Goal: Navigation & Orientation: Find specific page/section

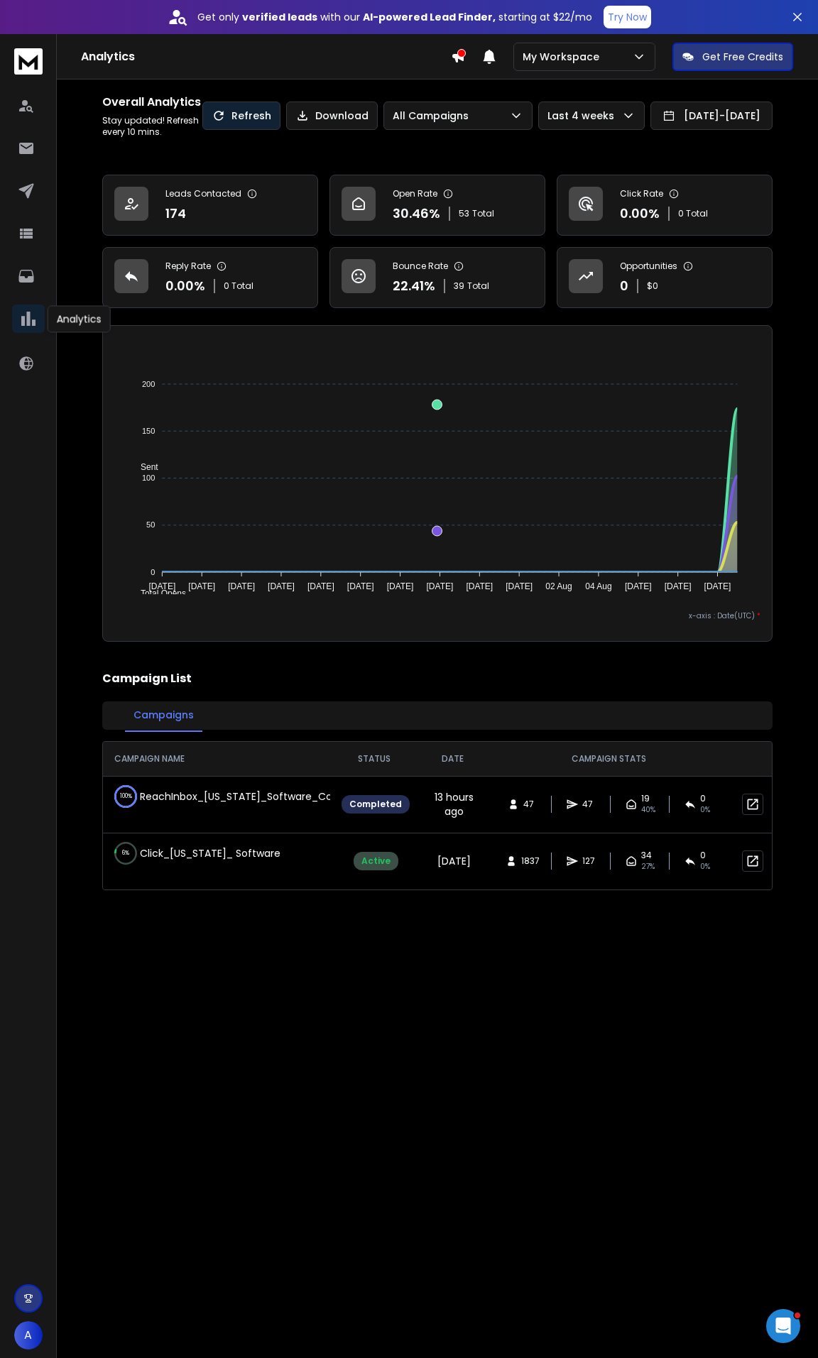
click at [202, 124] on button "Refresh" at bounding box center [241, 115] width 78 height 28
click at [296, 184] on div "Overall Analytics Stay updated! Refresh every 10 mins. Refresh Download All Cam…" at bounding box center [437, 492] width 670 height 796
click at [23, 153] on icon at bounding box center [26, 148] width 14 height 11
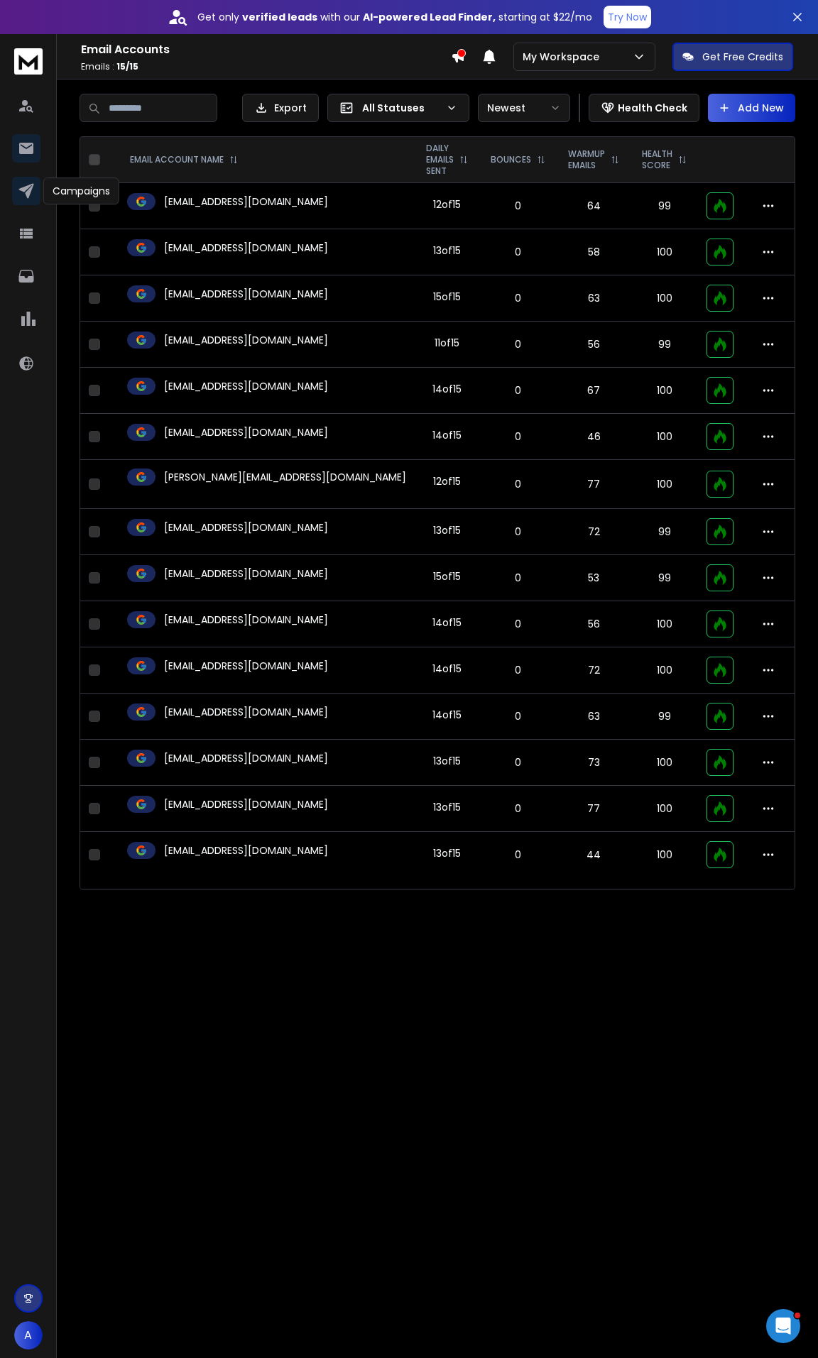
click at [27, 185] on icon at bounding box center [25, 190] width 15 height 15
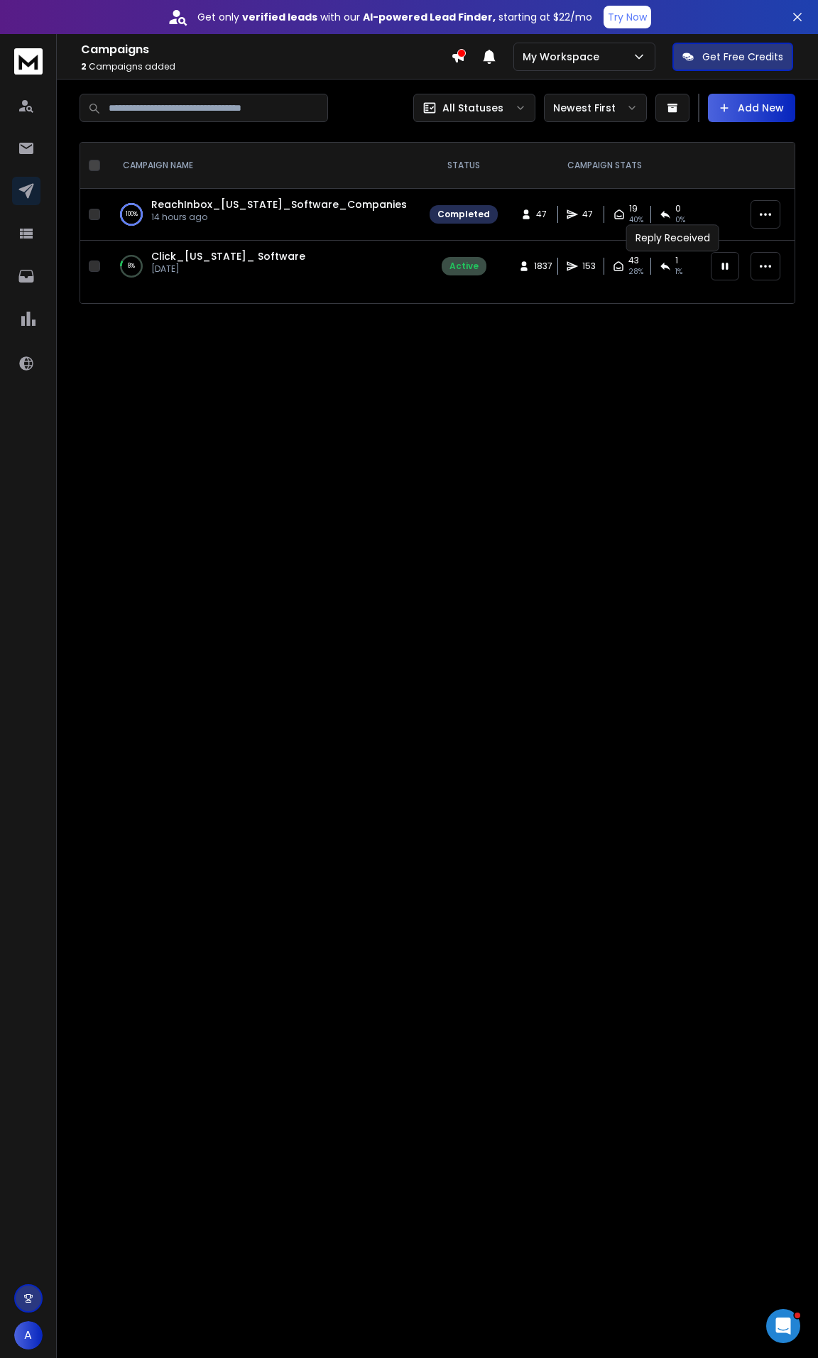
click at [676, 273] on span "1 %" at bounding box center [678, 271] width 7 height 11
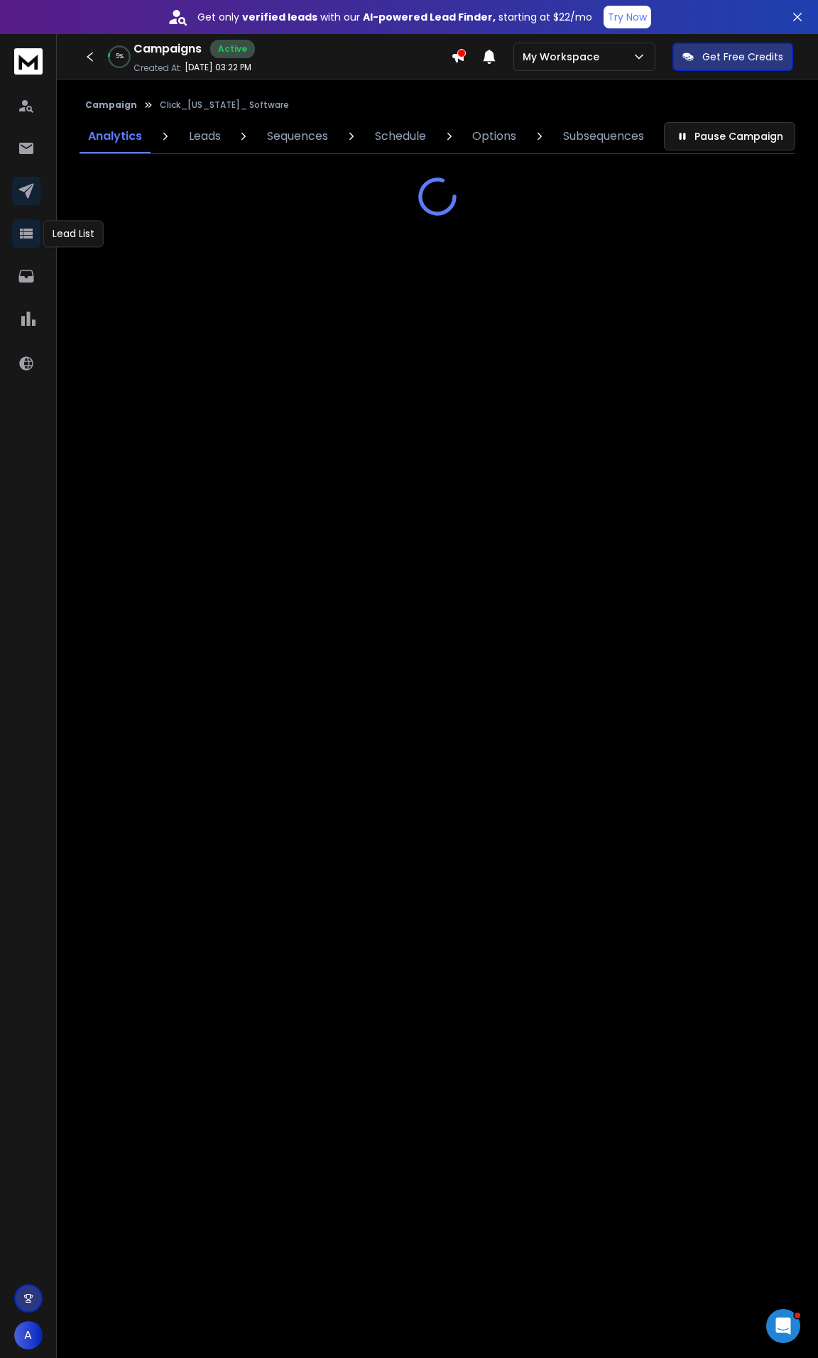
click at [31, 233] on icon at bounding box center [26, 234] width 13 height 10
click at [25, 163] on div at bounding box center [28, 151] width 33 height 34
click at [30, 154] on icon at bounding box center [26, 148] width 17 height 17
click at [34, 148] on icon at bounding box center [26, 148] width 17 height 17
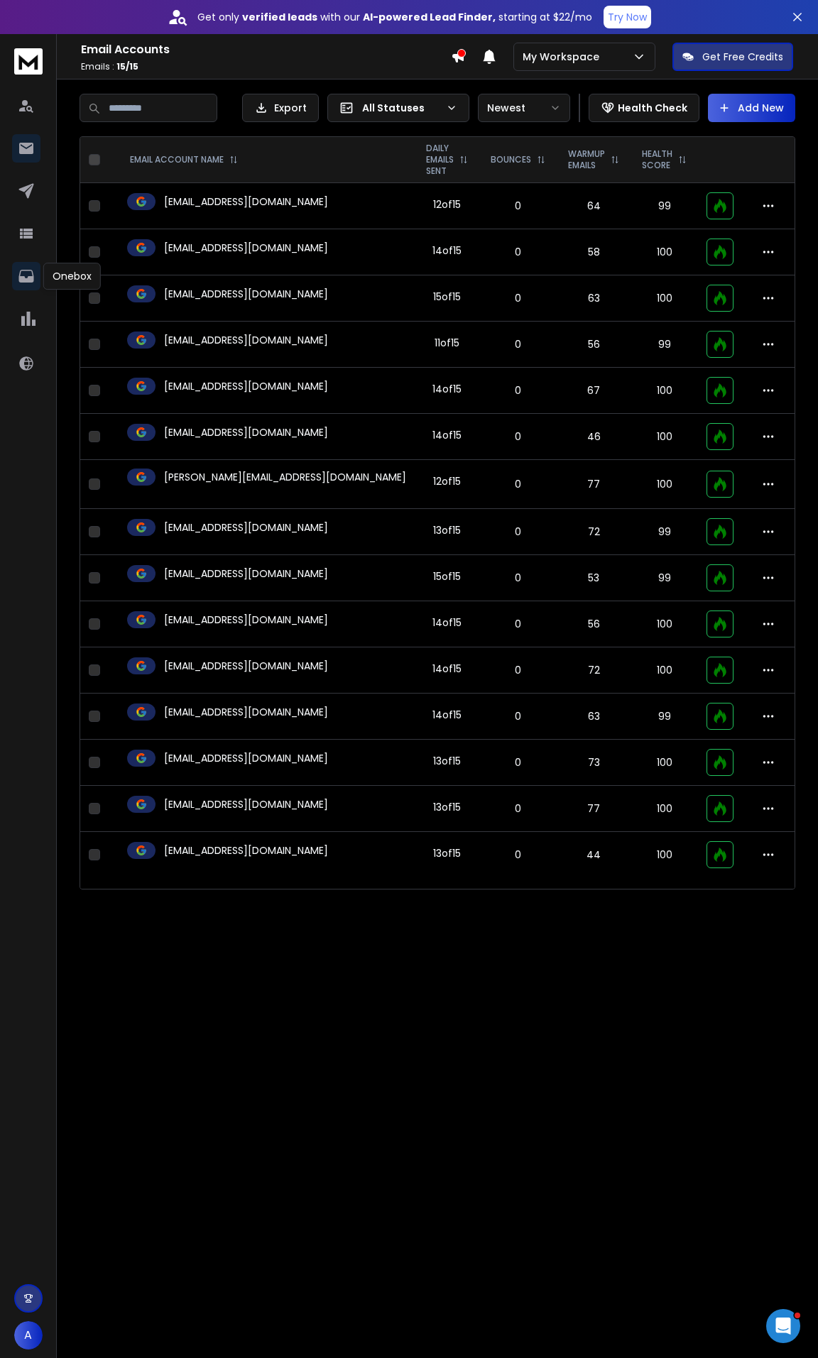
click at [31, 278] on icon at bounding box center [25, 276] width 15 height 13
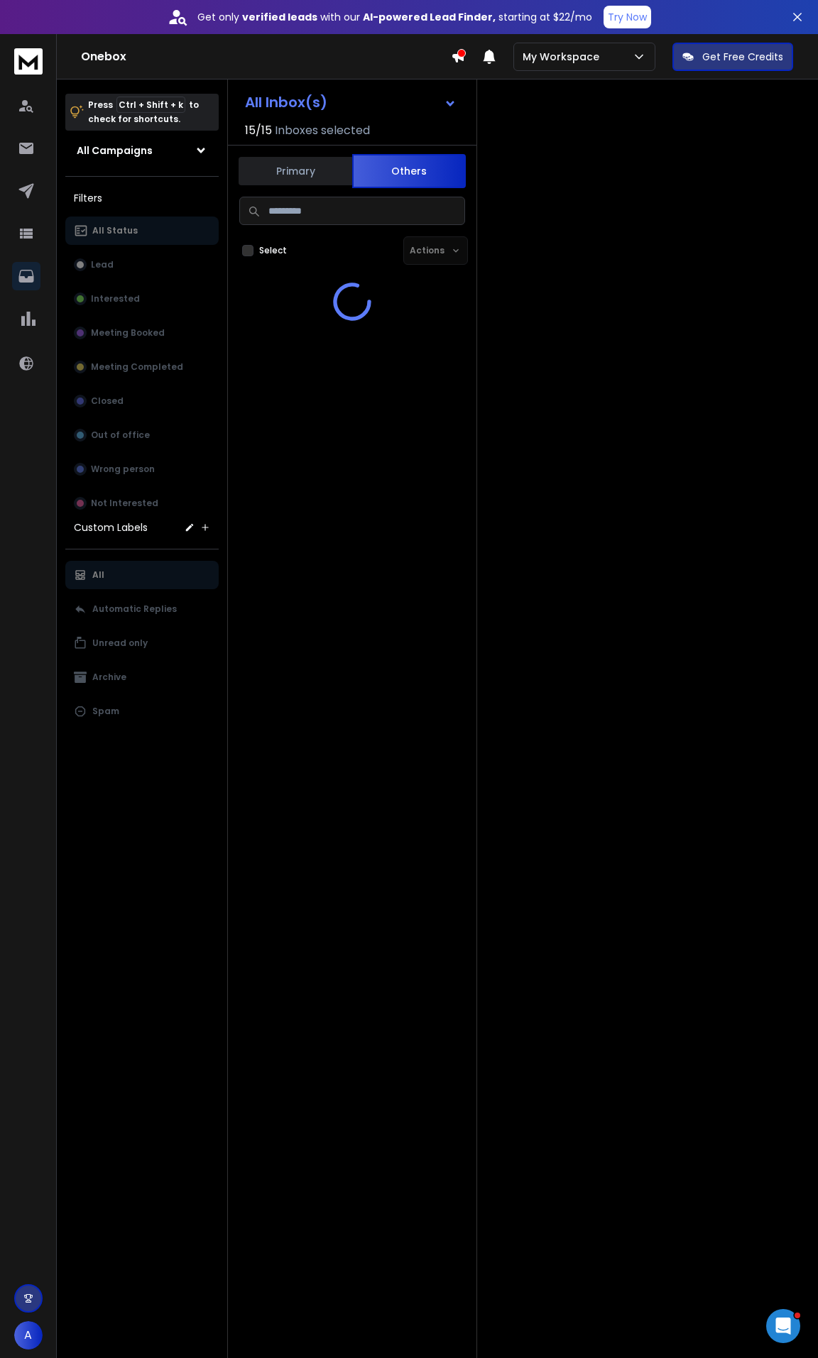
click at [402, 170] on button "Others" at bounding box center [409, 171] width 114 height 34
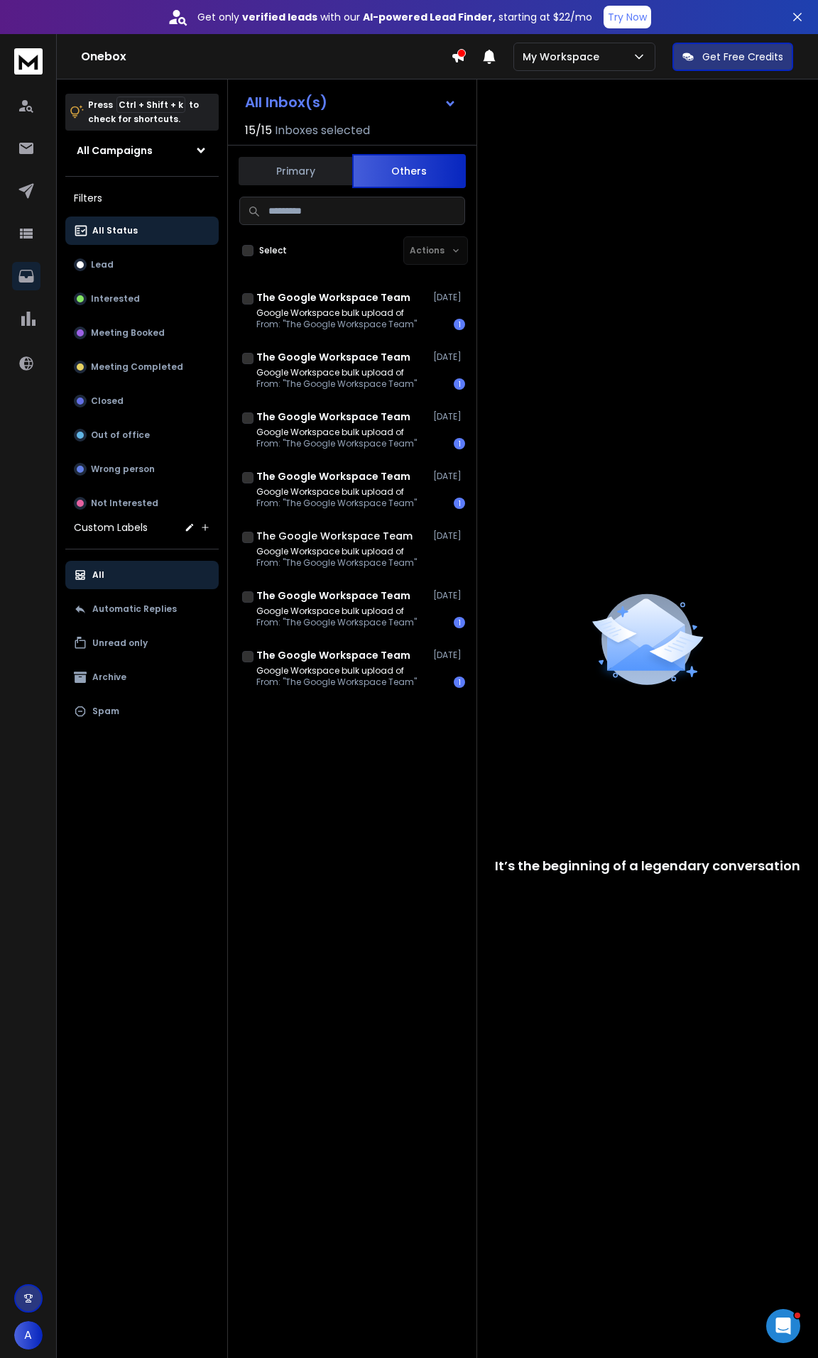
click at [298, 177] on button "Primary" at bounding box center [295, 170] width 114 height 31
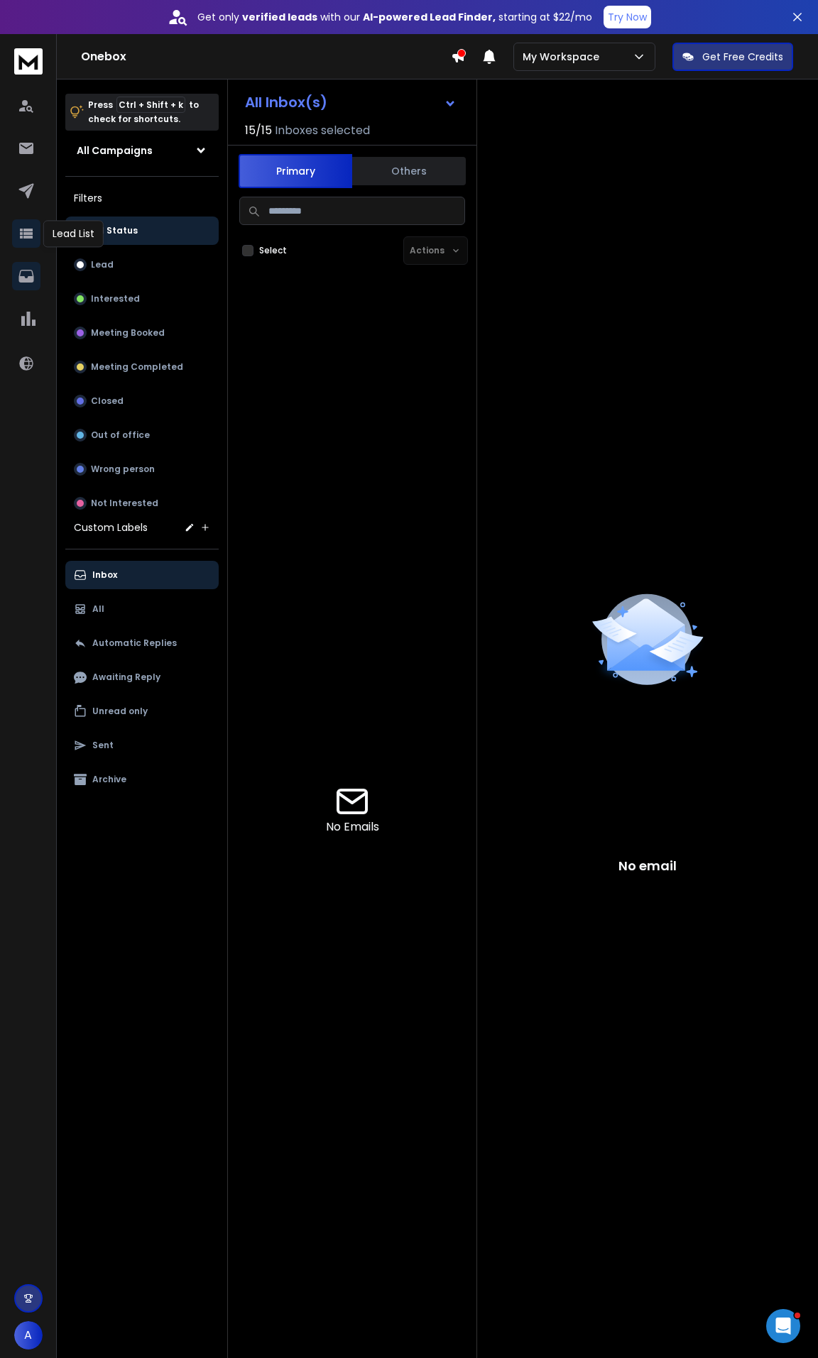
click at [26, 228] on icon at bounding box center [26, 233] width 17 height 17
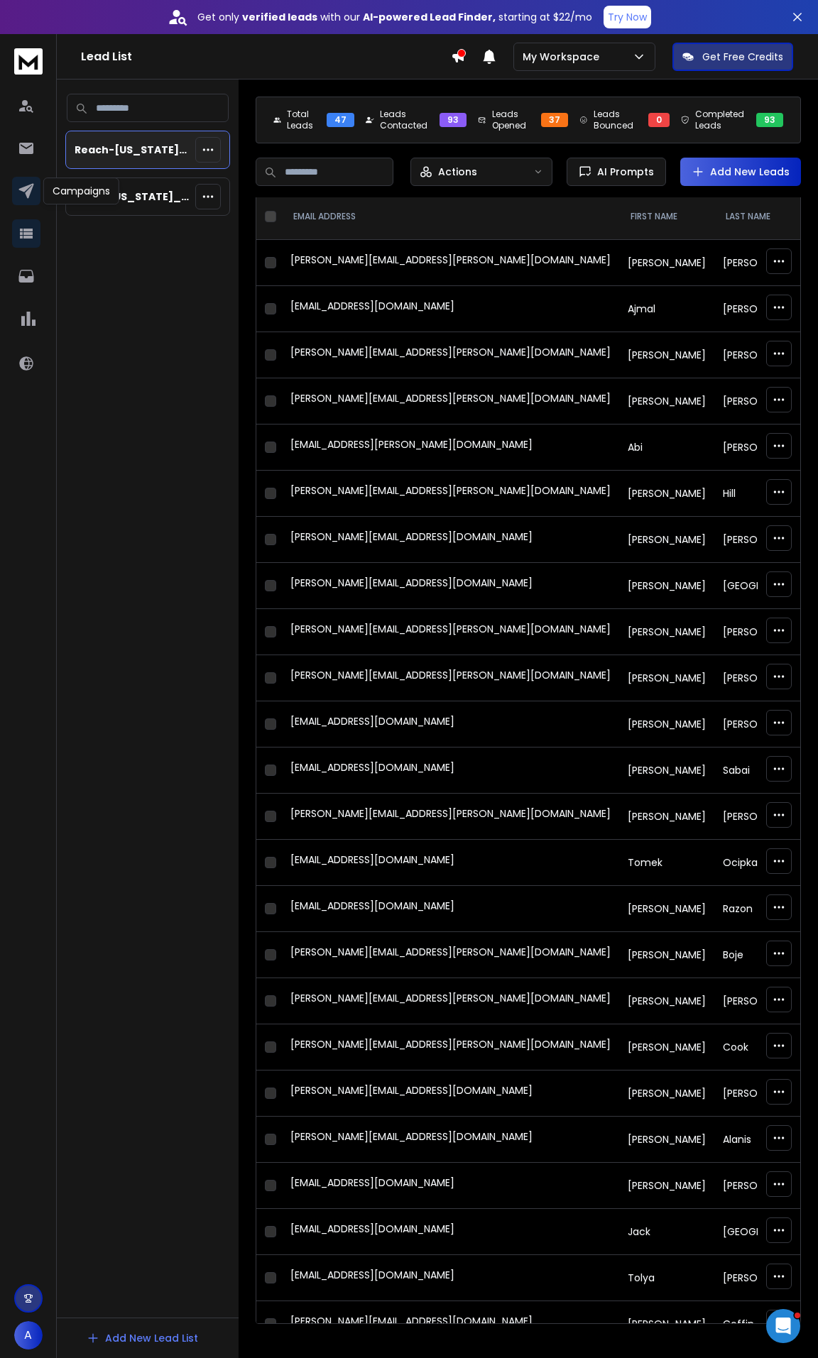
click at [16, 196] on link at bounding box center [26, 191] width 28 height 28
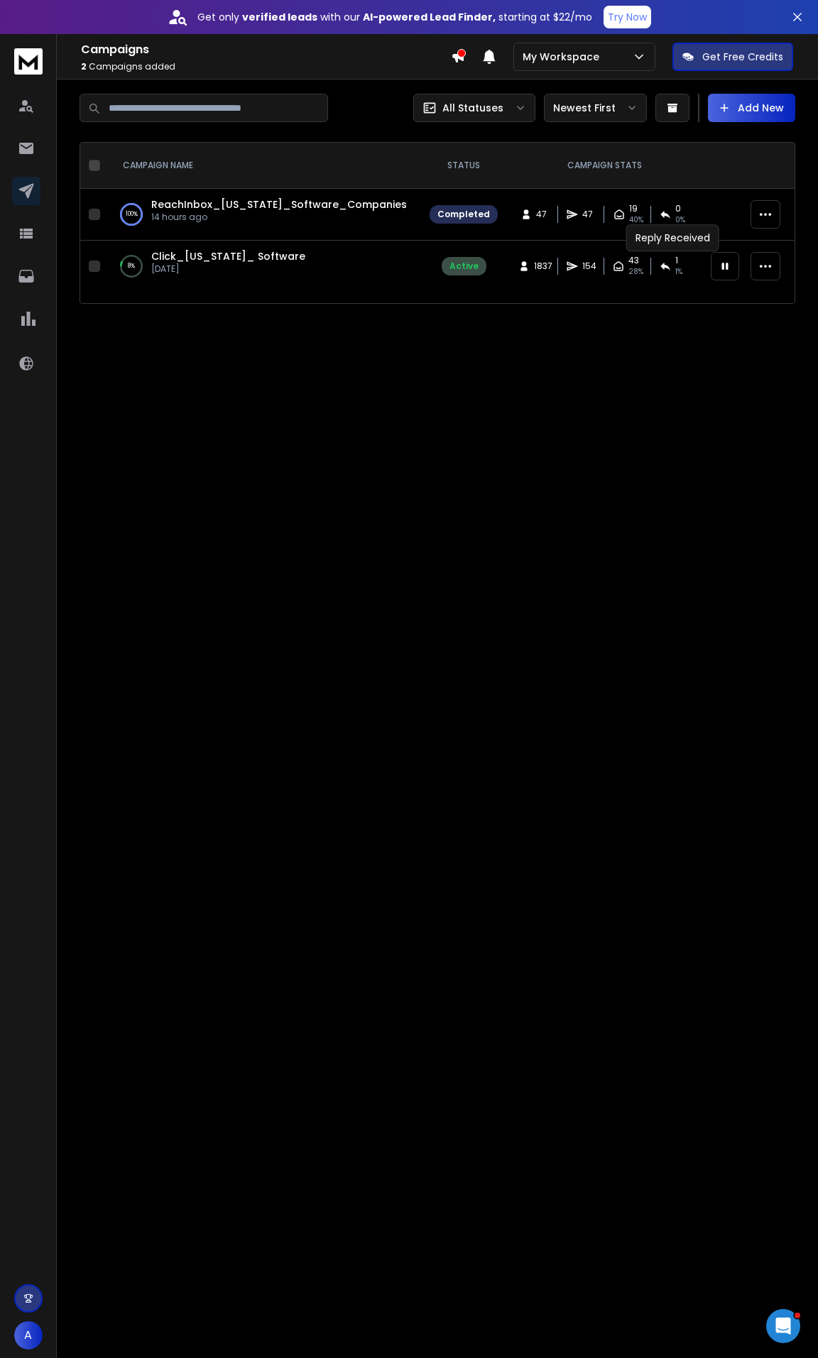
click at [669, 266] on icon at bounding box center [665, 266] width 13 height 13
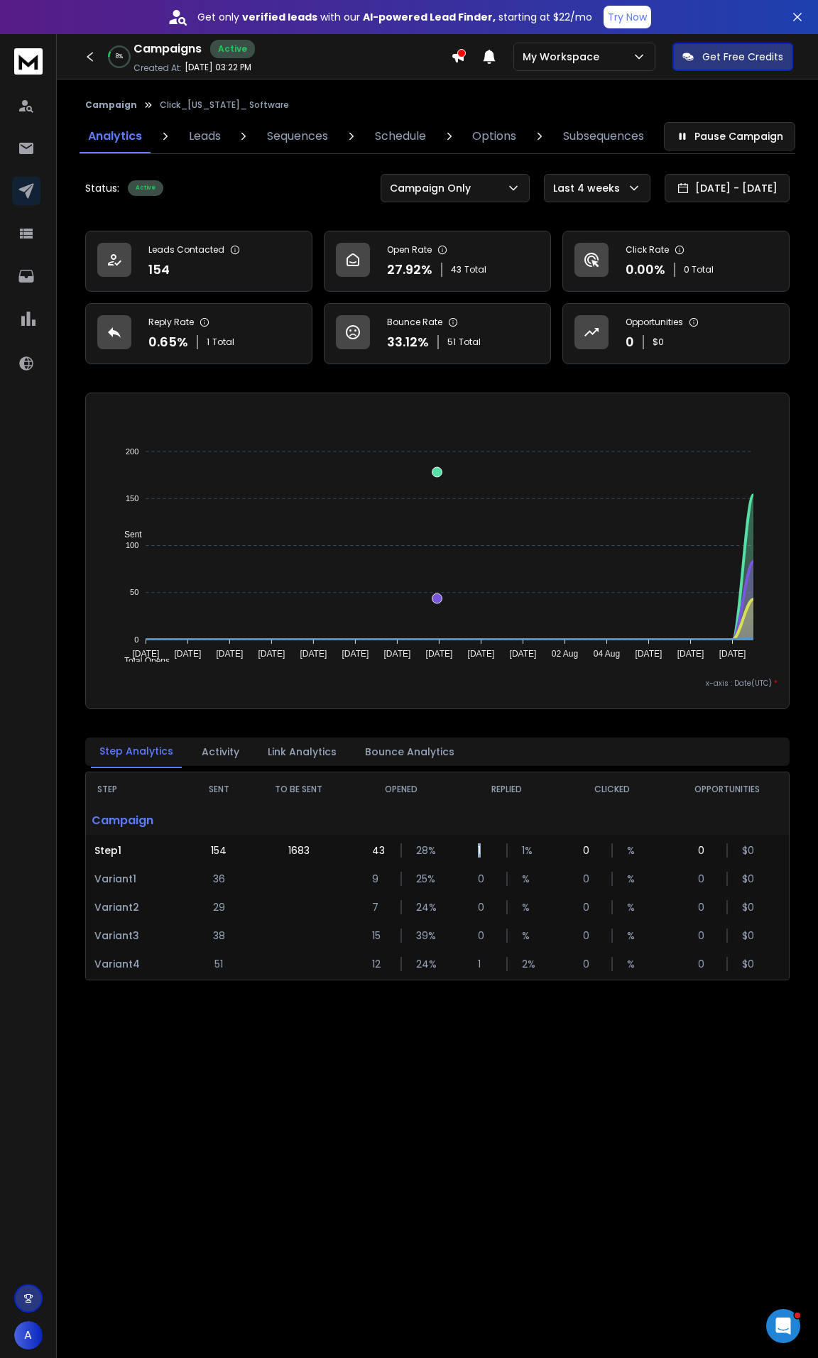
click at [473, 849] on div "1 1 % 0 % 0 % 0 % 1 2 %" at bounding box center [506, 907] width 89 height 128
click at [123, 106] on button "Campaign" at bounding box center [111, 104] width 52 height 11
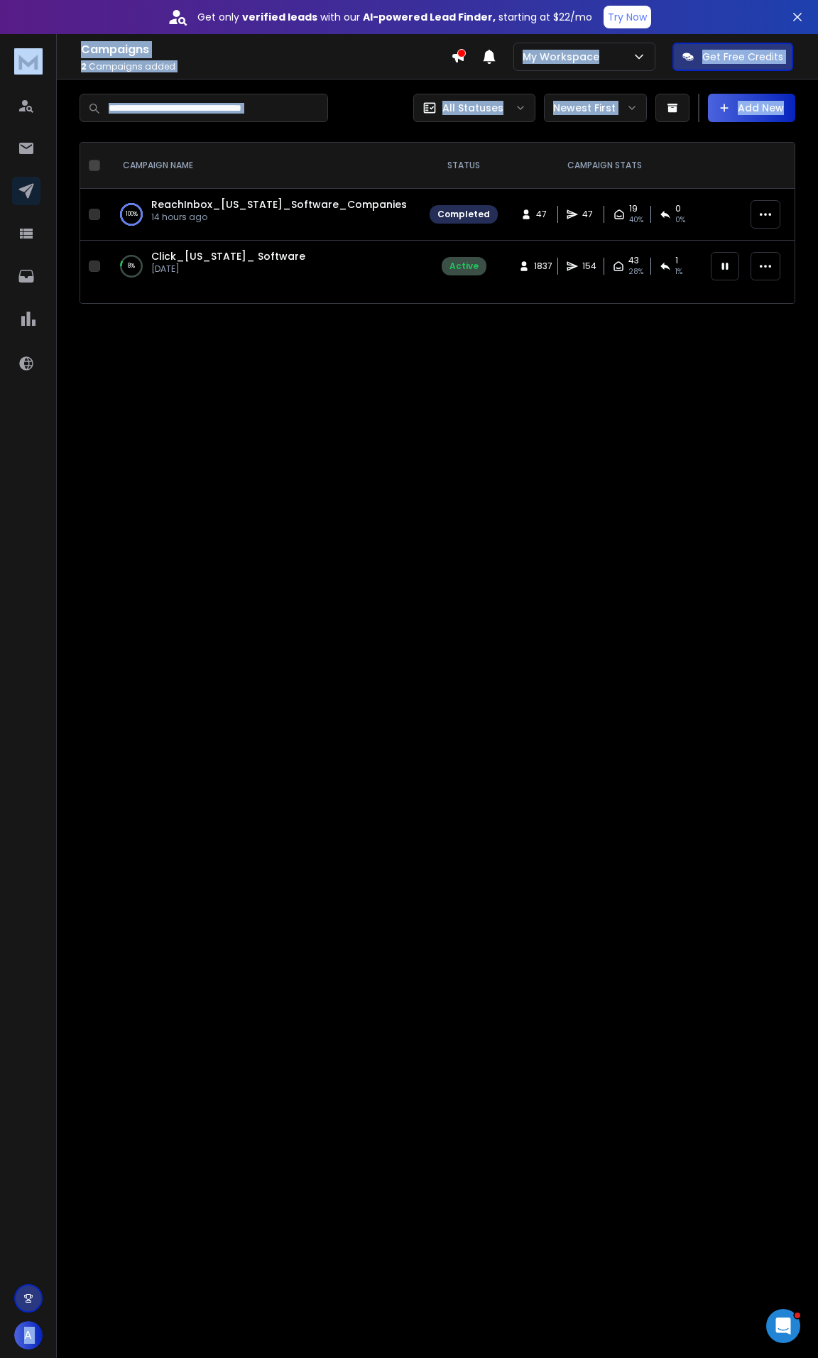
drag, startPoint x: 684, startPoint y: 23, endPoint x: 554, endPoint y: 348, distance: 349.4
click at [554, 348] on div "Get only verified leads with our AI-powered Lead Finder, starting at $22/mo Try…" at bounding box center [409, 679] width 818 height 1358
click at [684, 446] on div "Get only verified leads with our AI-powered Lead Finder, starting at $22/mo Try…" at bounding box center [409, 679] width 818 height 1358
drag, startPoint x: 684, startPoint y: 439, endPoint x: 665, endPoint y: 402, distance: 41.6
click at [668, 405] on div "Get only verified leads with our AI-powered Lead Finder, starting at $22/mo Try…" at bounding box center [409, 679] width 818 height 1358
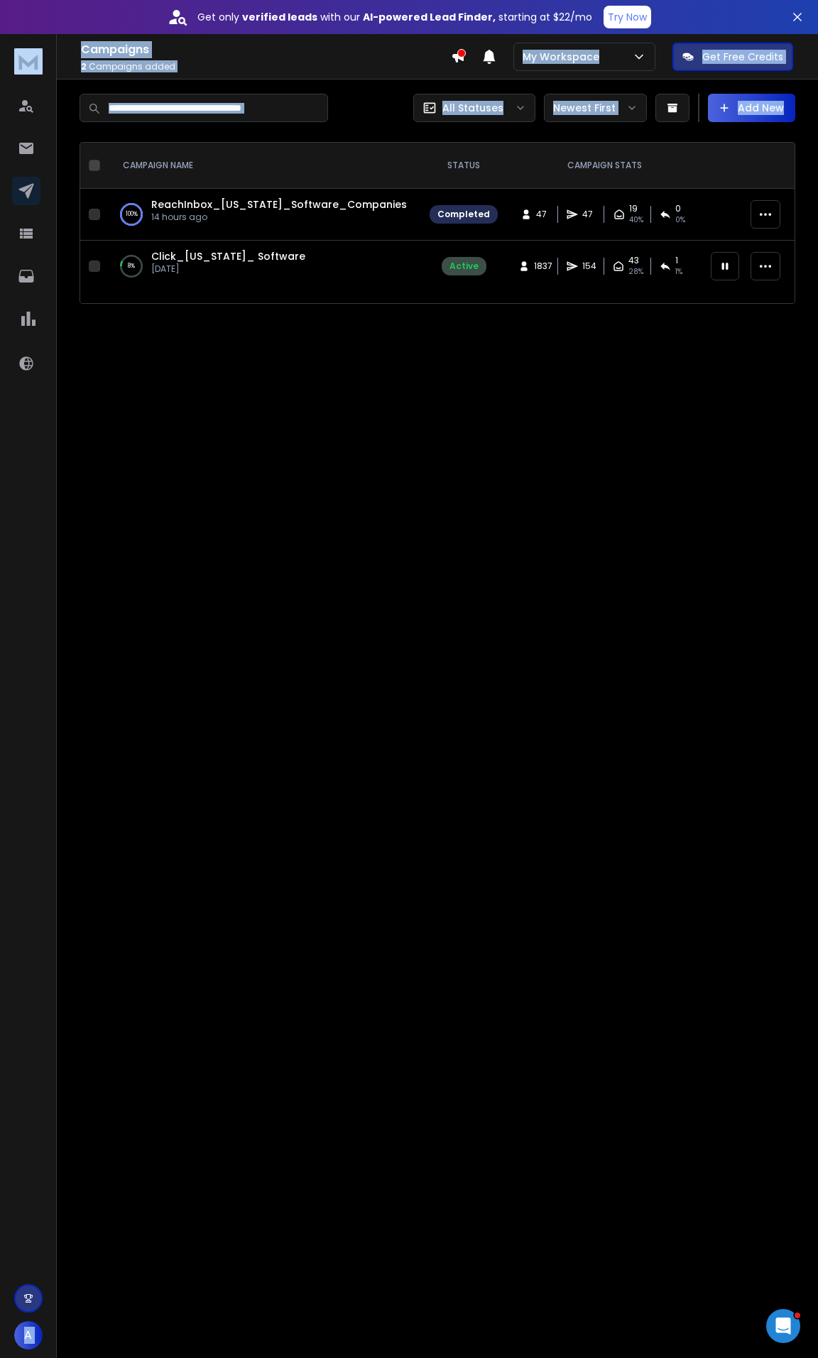
click at [657, 400] on div "Get only verified leads with our AI-powered Lead Finder, starting at $22/mo Try…" at bounding box center [409, 679] width 818 height 1358
click at [363, 123] on div "Campaigns 2 Campaigns Added All Statuses Newest First Add New CAMPAIGN NAME STA…" at bounding box center [436, 199] width 715 height 210
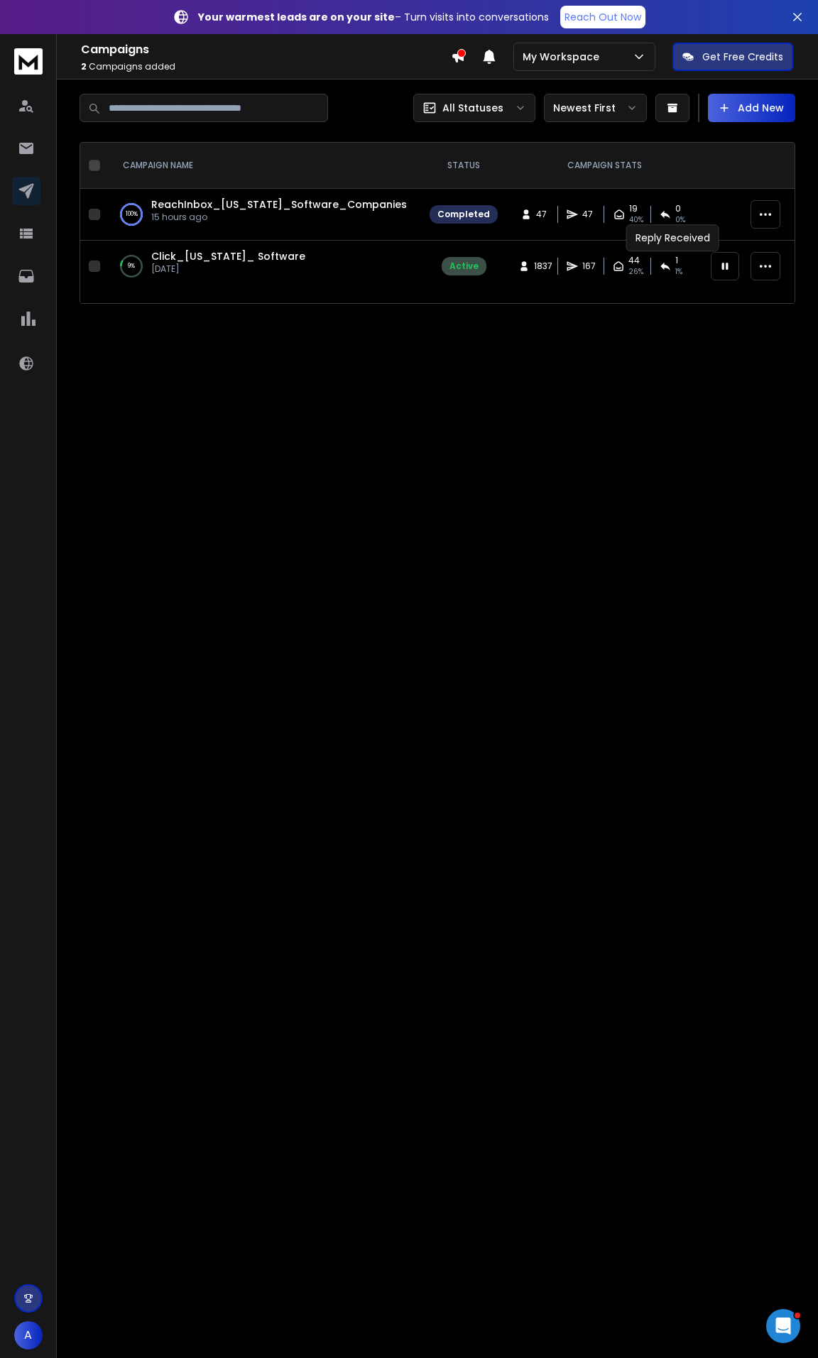
drag, startPoint x: 678, startPoint y: 267, endPoint x: 694, endPoint y: 57, distance: 210.0
click at [678, 267] on span "1 %" at bounding box center [678, 271] width 7 height 11
click at [802, 17] on icon at bounding box center [797, 17] width 13 height 13
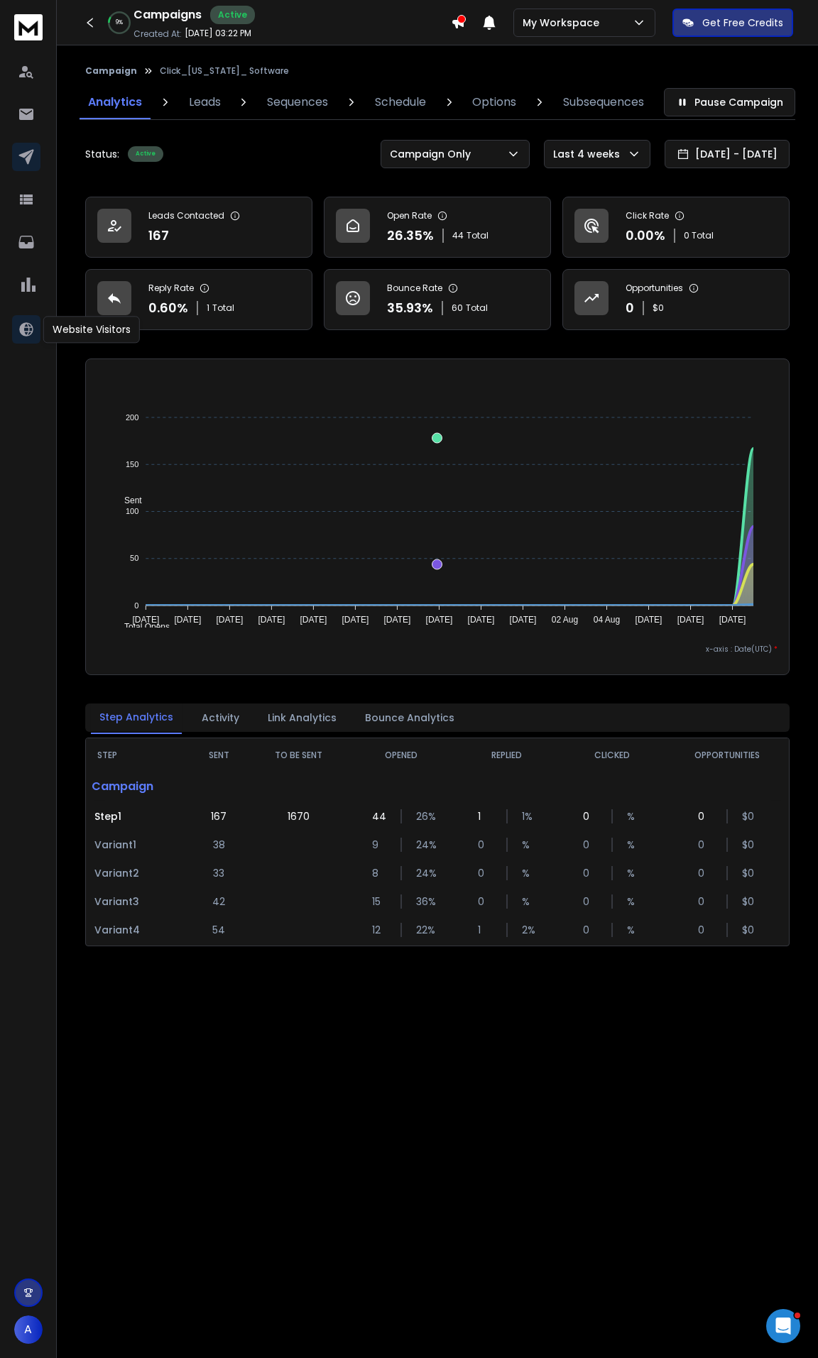
click at [26, 327] on icon at bounding box center [26, 329] width 14 height 14
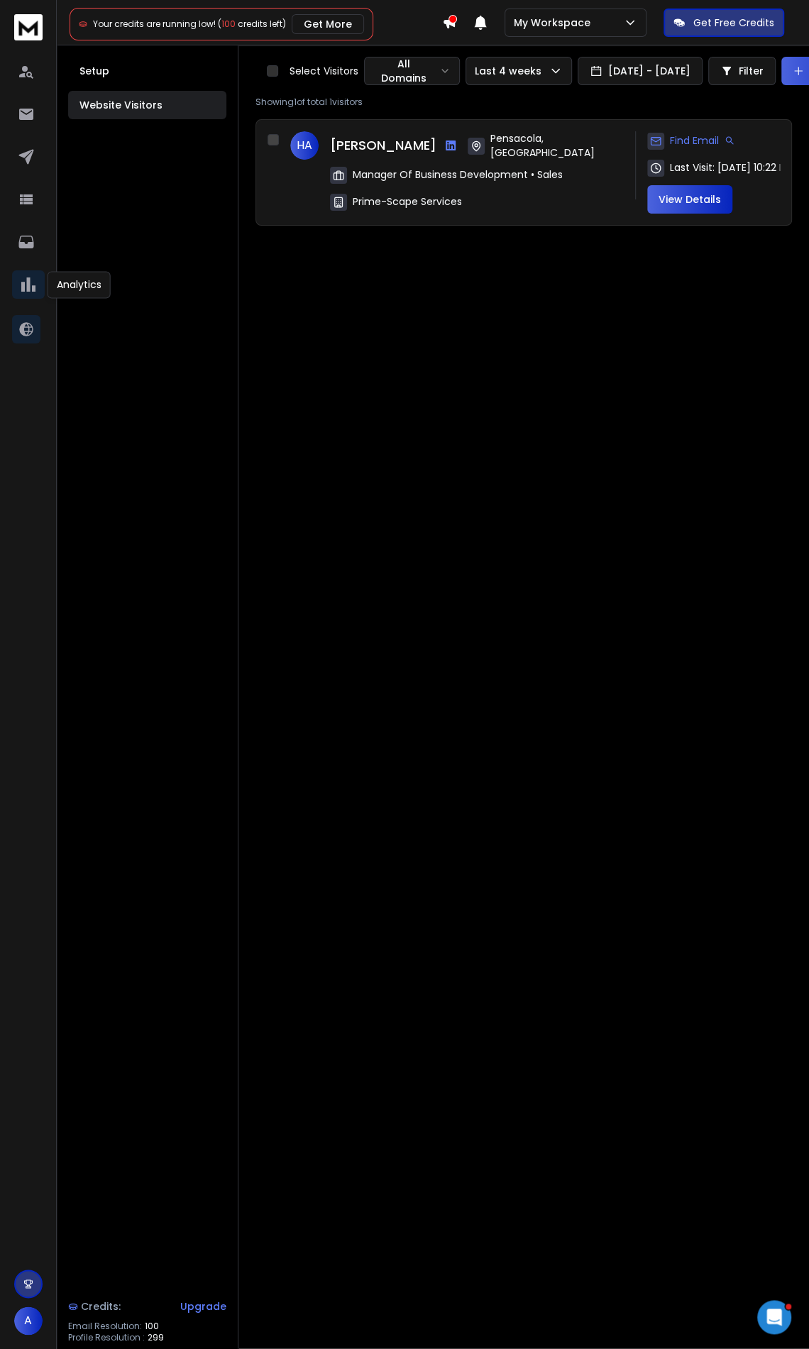
click at [24, 285] on icon at bounding box center [28, 285] width 14 height 14
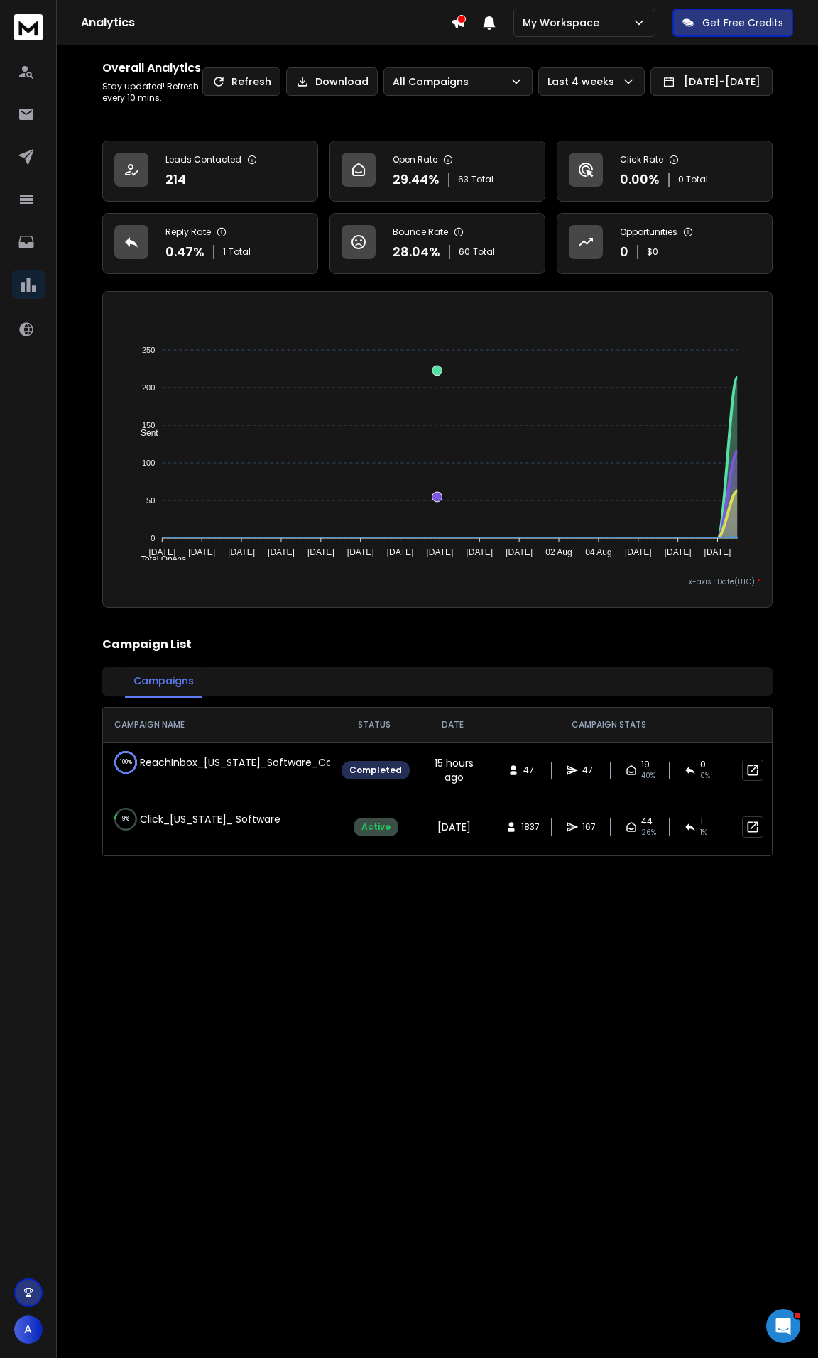
click at [752, 833] on icon at bounding box center [752, 827] width 11 height 11
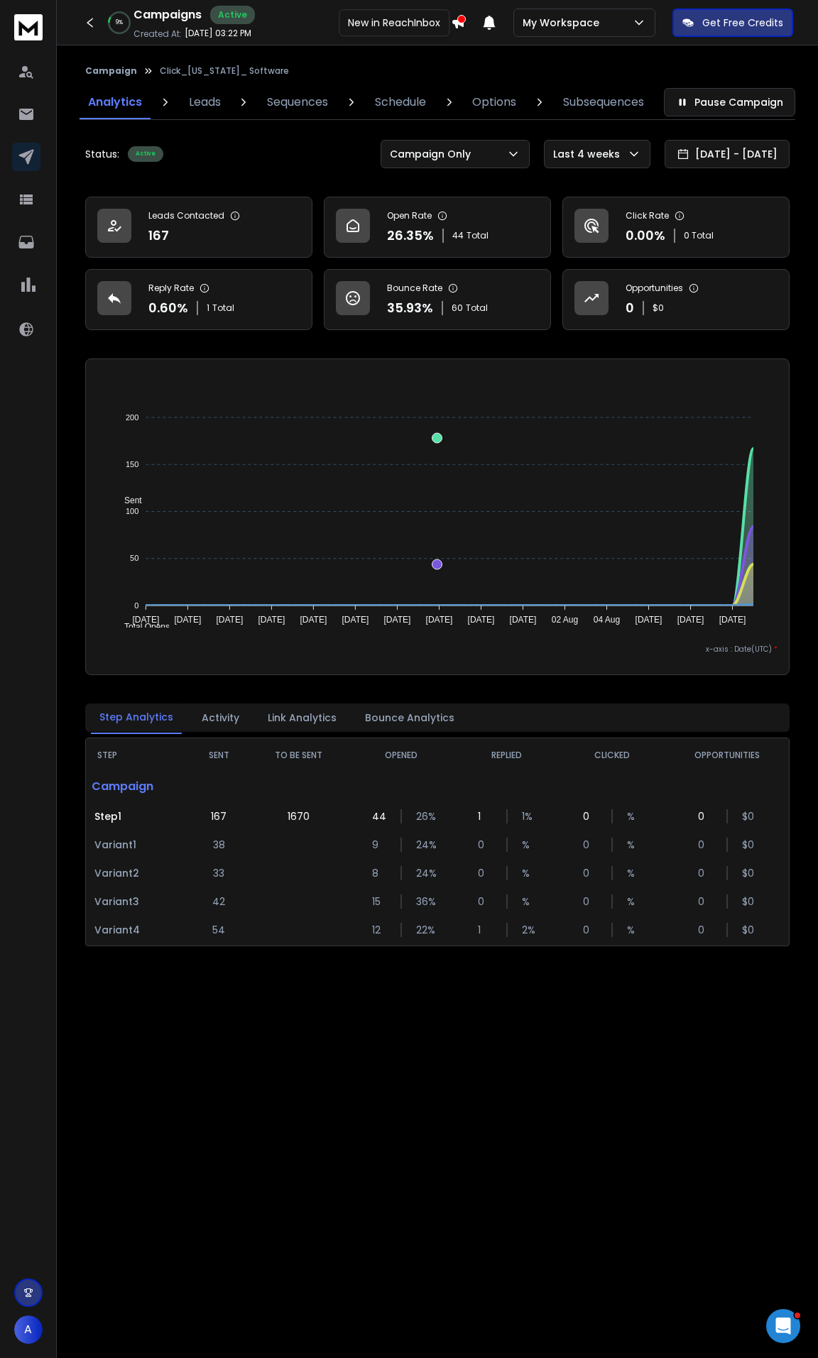
click at [463, 21] on div at bounding box center [461, 19] width 9 height 9
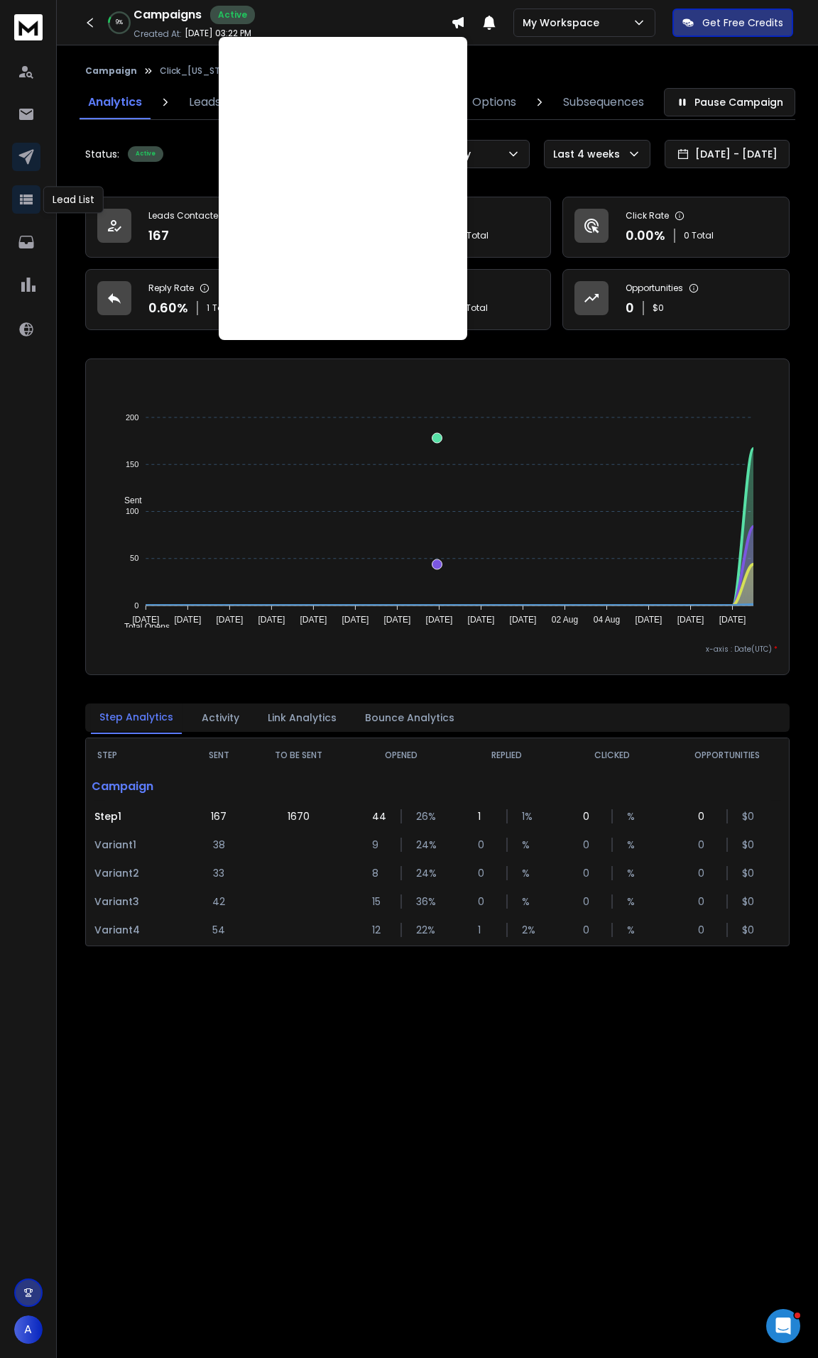
click at [26, 207] on icon at bounding box center [26, 199] width 17 height 17
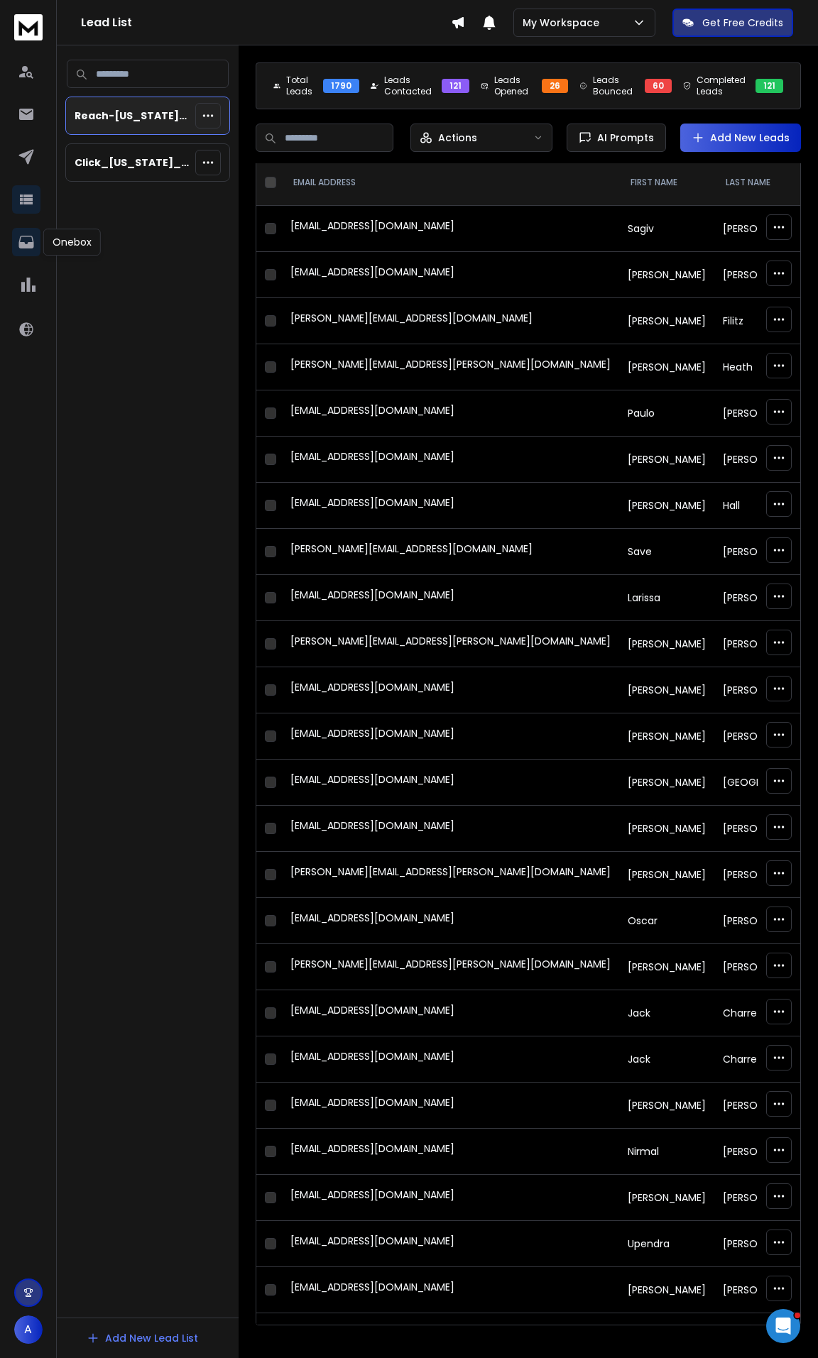
click at [32, 240] on icon at bounding box center [25, 242] width 15 height 13
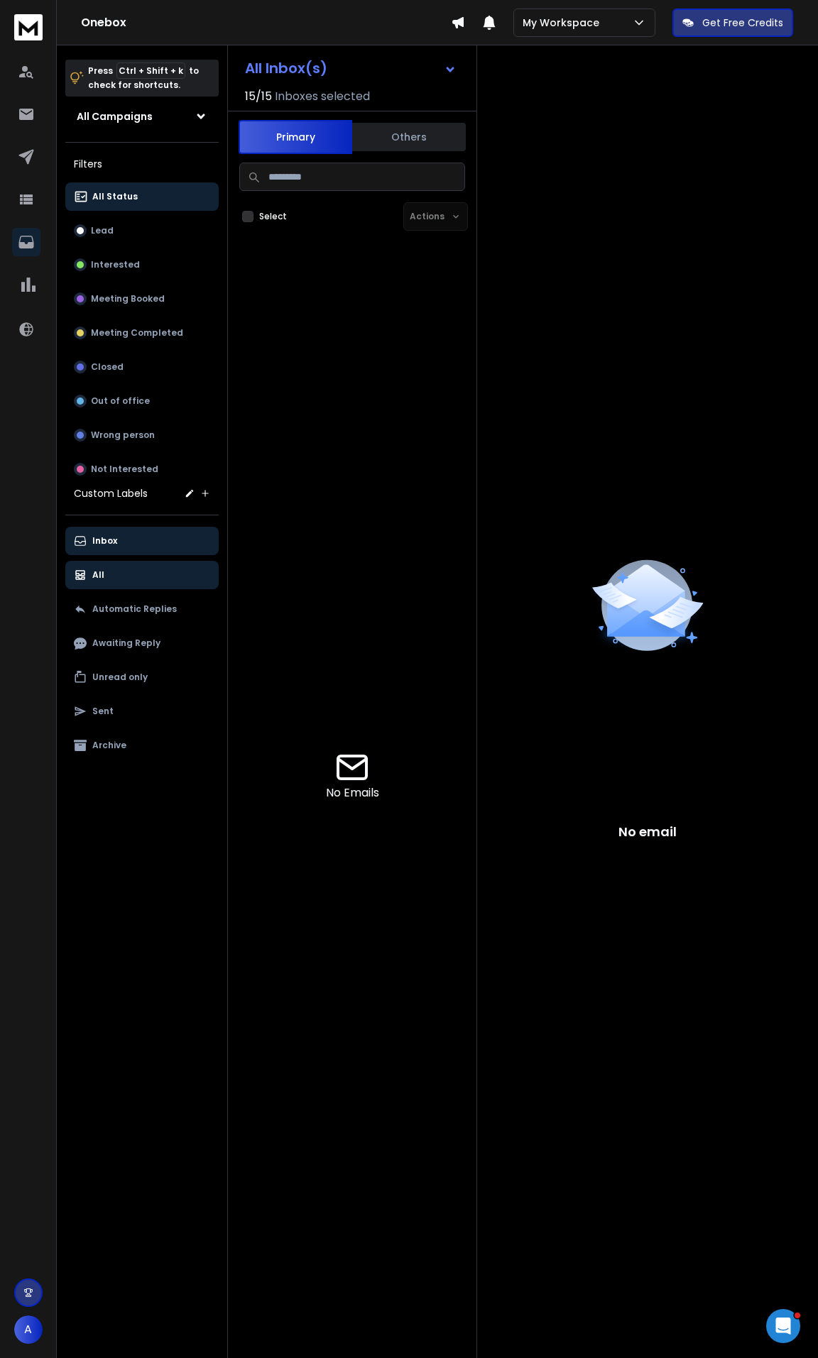
click at [99, 578] on p "All" at bounding box center [98, 574] width 12 height 11
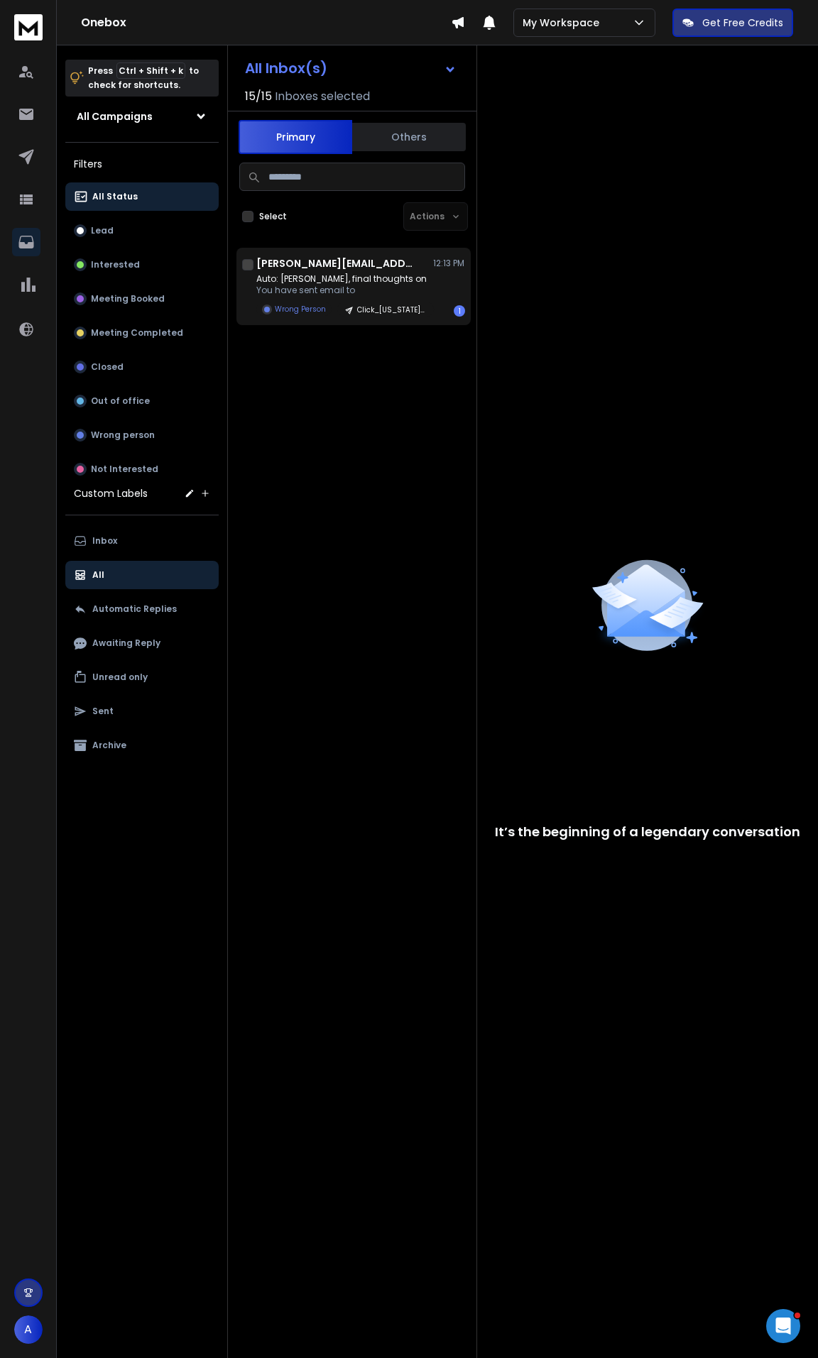
click at [365, 278] on p "Auto: Sam, final thoughts on" at bounding box center [341, 278] width 170 height 11
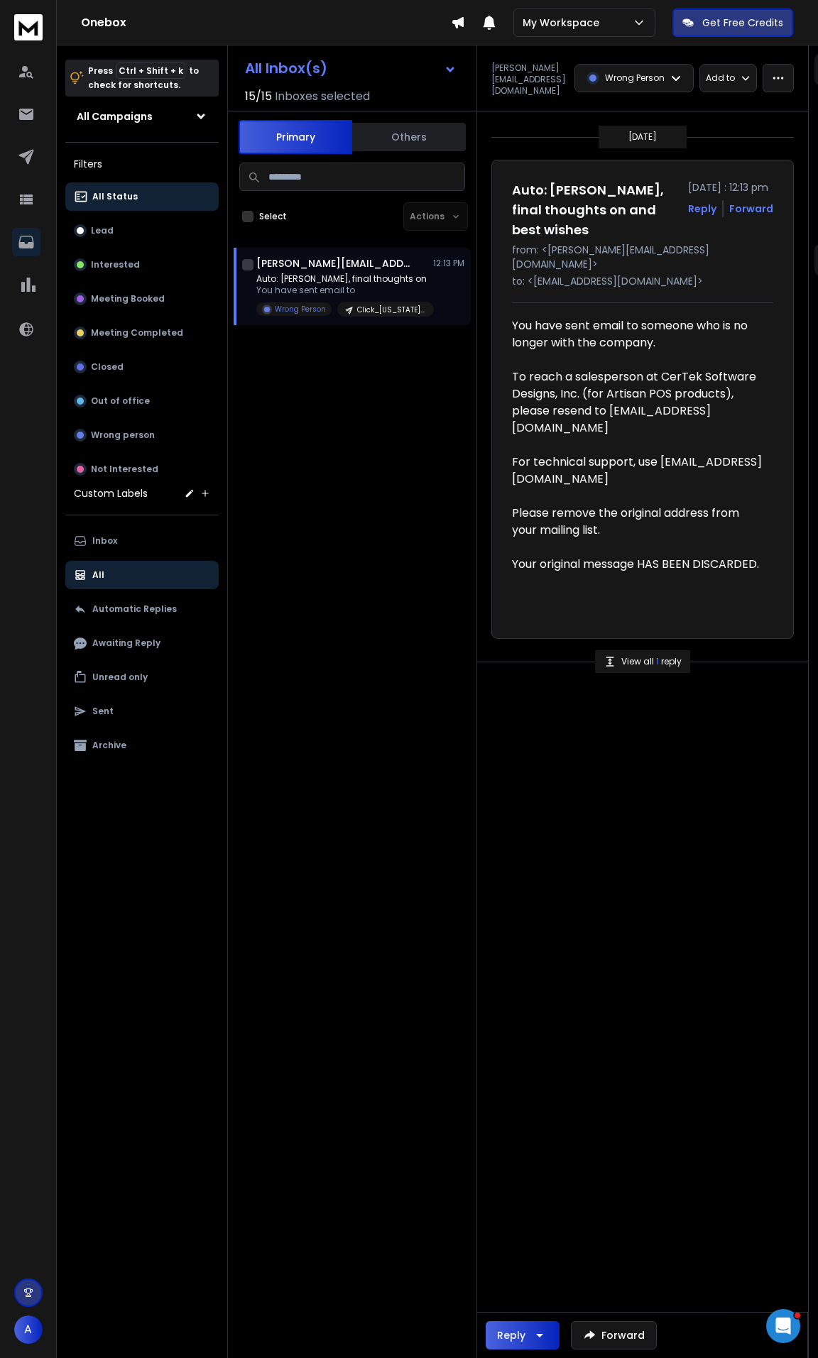
click at [435, 131] on button "Others" at bounding box center [409, 136] width 114 height 31
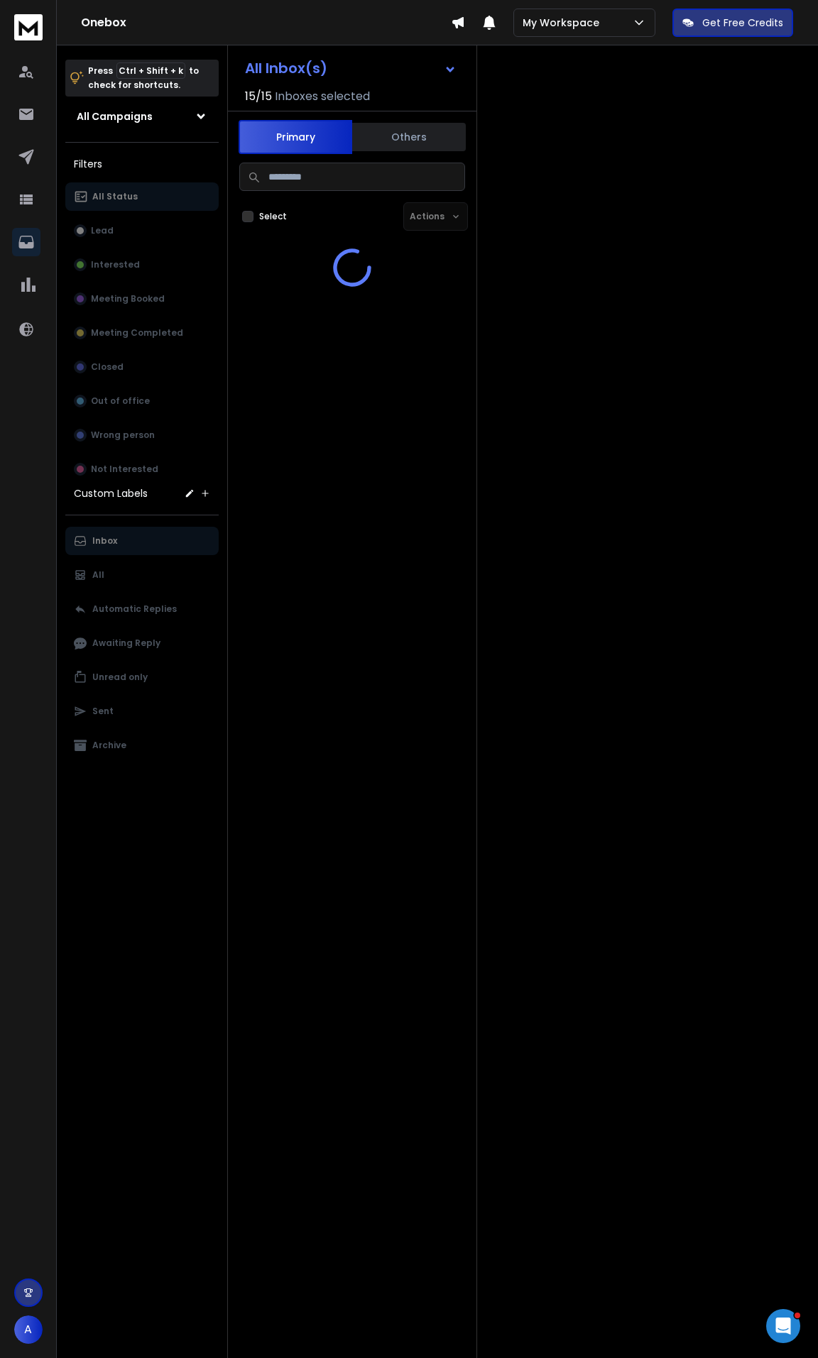
click at [315, 131] on button "Primary" at bounding box center [295, 137] width 114 height 34
